Goal: Communication & Community: Answer question/provide support

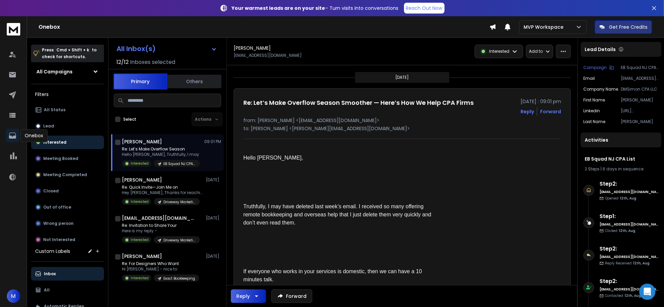
click at [17, 137] on link at bounding box center [13, 136] width 14 height 14
click at [167, 150] on p "Re: Let’s Make Overflow Season" at bounding box center [161, 148] width 78 height 5
click at [391, 124] on div "Re: Let’s Make Overflow Season Smoother — Here’s How We Help CPA Firms [DATE] :…" at bounding box center [402, 115] width 318 height 34
click at [172, 70] on div "All Inbox(s) 12 / 12 Inboxes selected Primary Others Select Actions [PERSON_NAM…" at bounding box center [167, 191] width 118 height 307
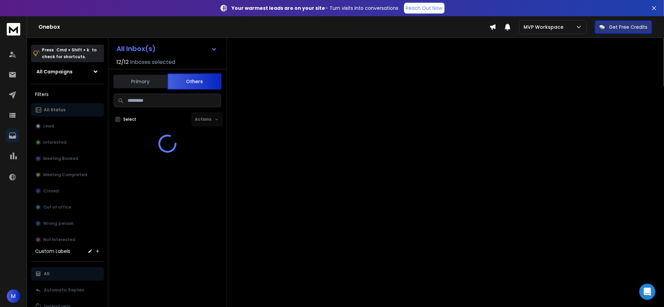
click at [186, 80] on button "Others" at bounding box center [194, 81] width 54 height 16
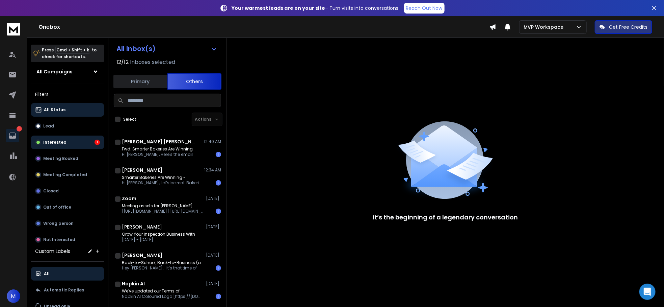
click at [80, 145] on button "Interested 1" at bounding box center [67, 142] width 73 height 14
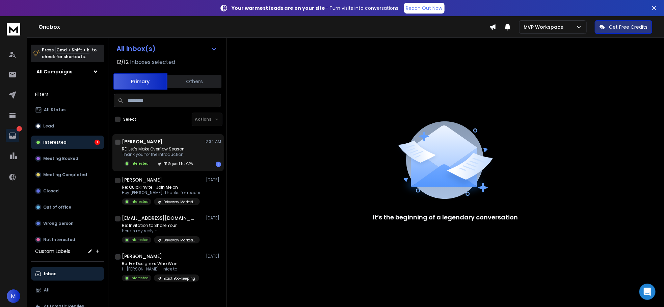
click at [190, 150] on p "RE: Let’s Make Overflow Season" at bounding box center [161, 148] width 78 height 5
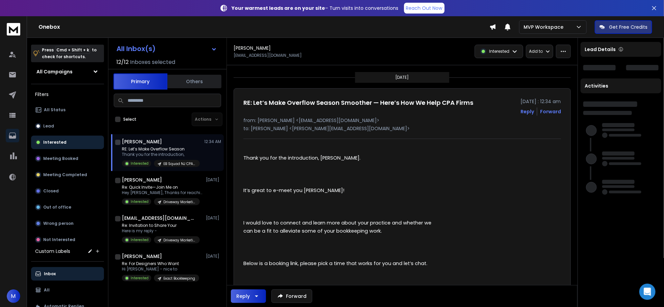
click at [157, 148] on p "RE: Let’s Make Overflow Season" at bounding box center [161, 148] width 78 height 5
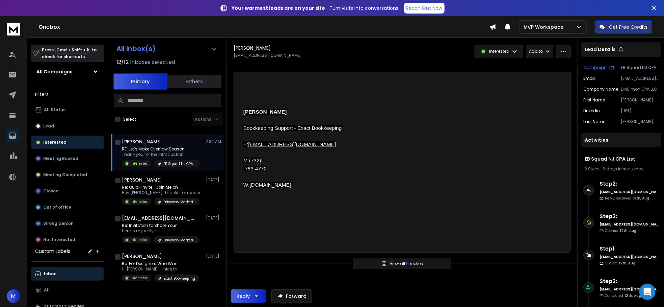
scroll to position [929, 0]
click at [406, 263] on span "5" at bounding box center [408, 263] width 4 height 6
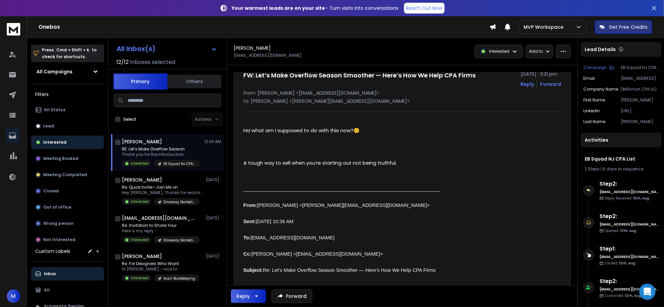
scroll to position [1122, 0]
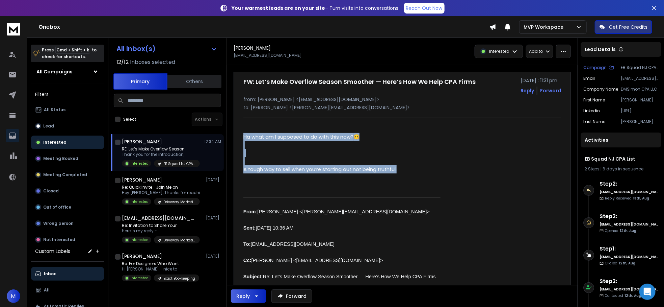
drag, startPoint x: 410, startPoint y: 195, endPoint x: 252, endPoint y: 156, distance: 163.0
copy div "Ha what am I supposed to do with this now? 😊 A tough way to sell when you’re st…"
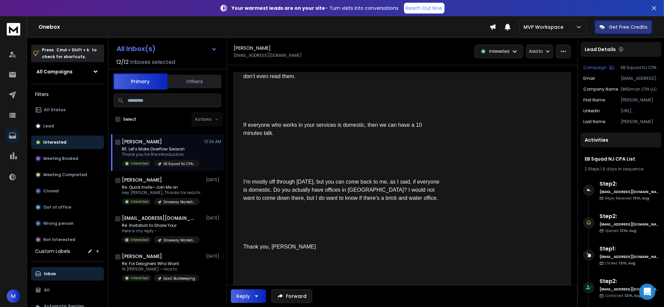
scroll to position [2293, 0]
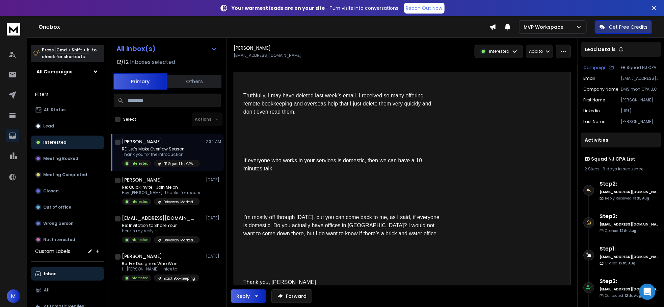
click at [245, 51] on div "Hello [PERSON_NAME]," at bounding box center [341, 47] width 197 height 8
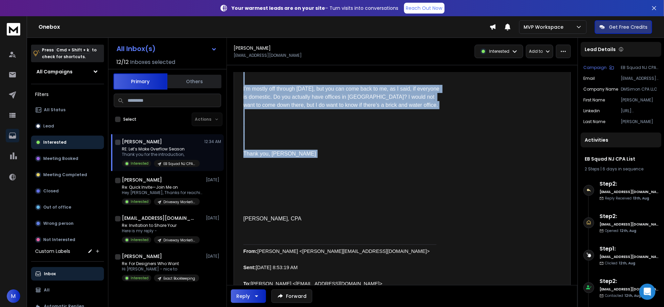
scroll to position [2423, 0]
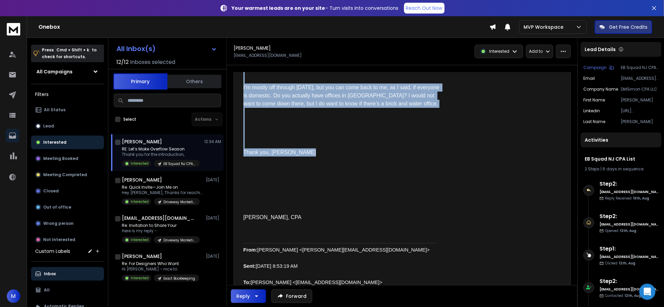
drag, startPoint x: 252, startPoint y: 102, endPoint x: 357, endPoint y: 229, distance: 164.3
click at [357, 164] on div "Hello [PERSON_NAME], Truthfully, I may have deleted last week’s email. I receiv…" at bounding box center [341, 34] width 197 height 259
copy div "Hello [PERSON_NAME], Truthfully, I may have deleted last week’s email. I receiv…"
